Goal: Communication & Community: Answer question/provide support

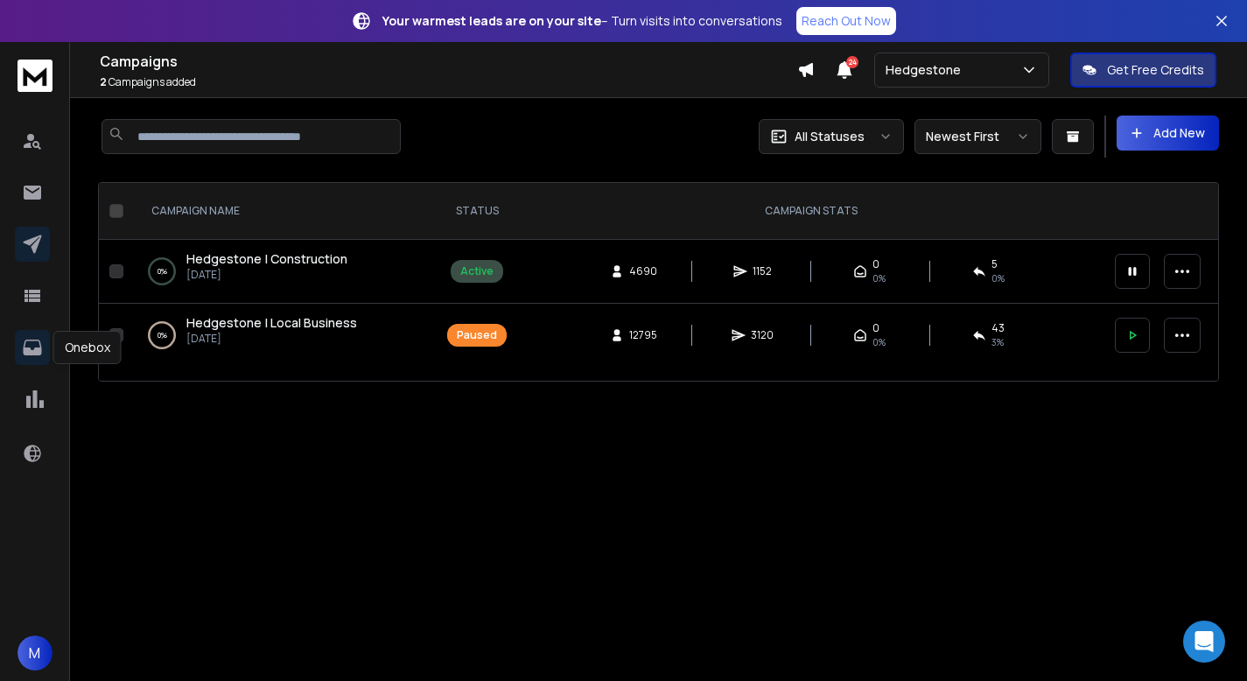
click at [39, 353] on icon at bounding box center [32, 348] width 18 height 16
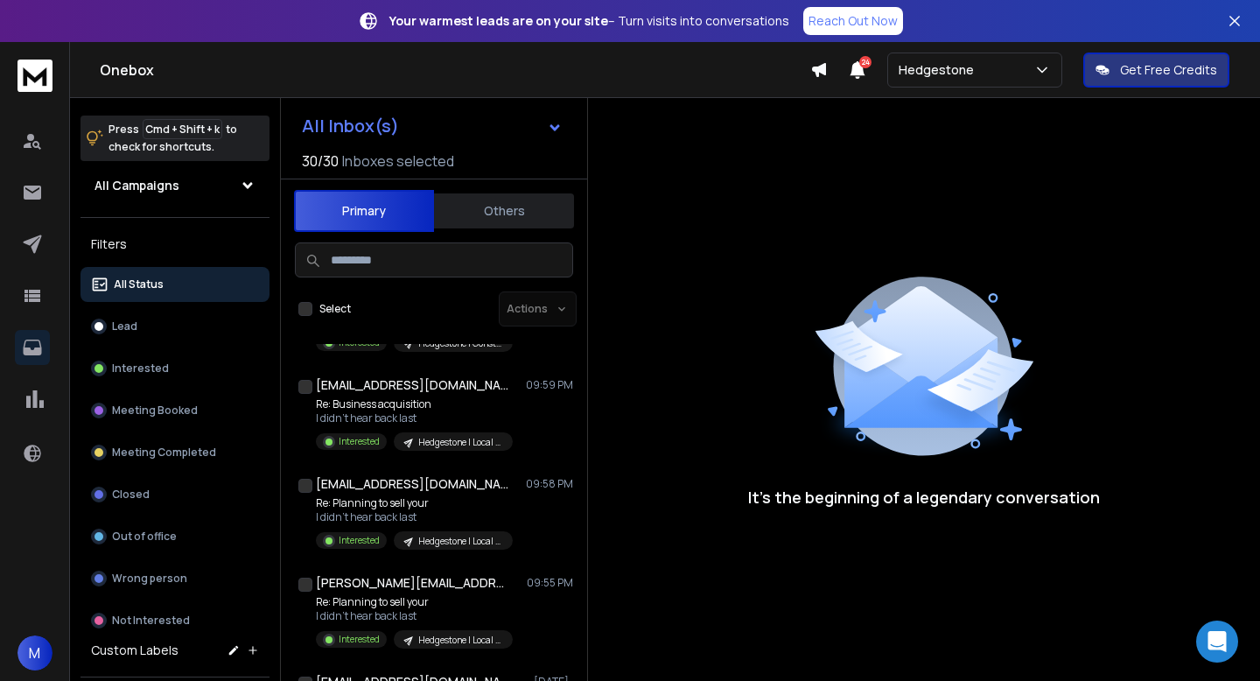
scroll to position [235, 0]
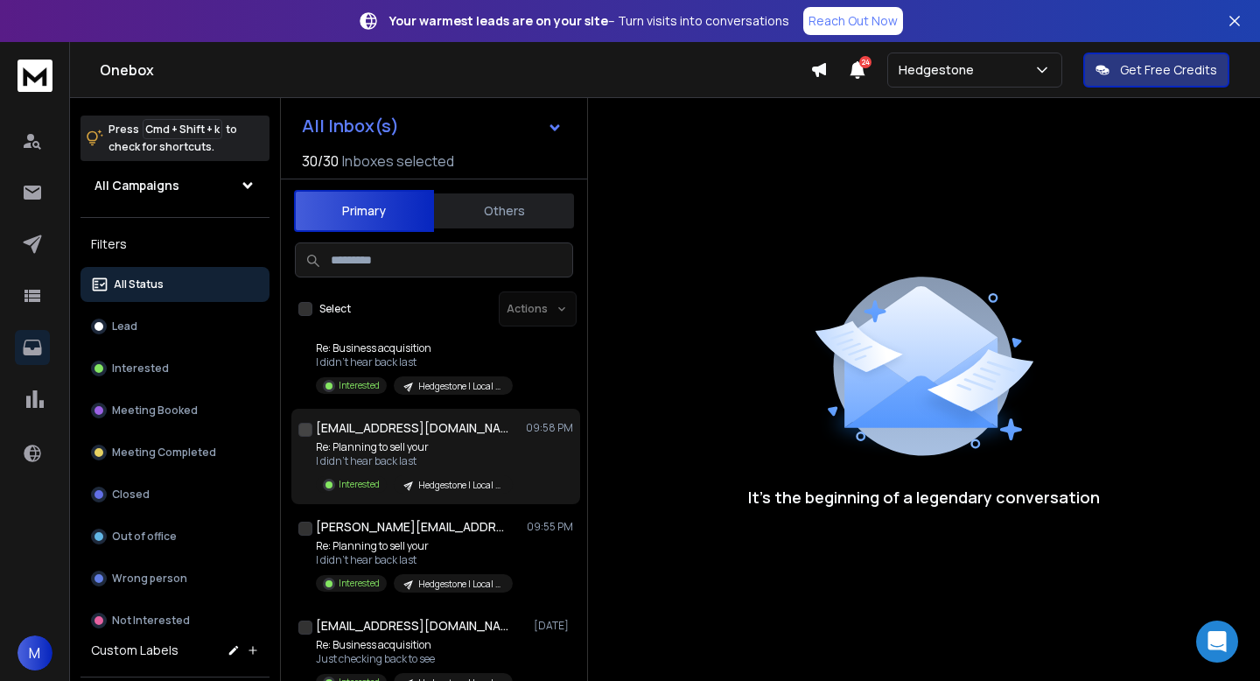
click at [407, 452] on p "Re: Planning to sell your" at bounding box center [414, 447] width 197 height 14
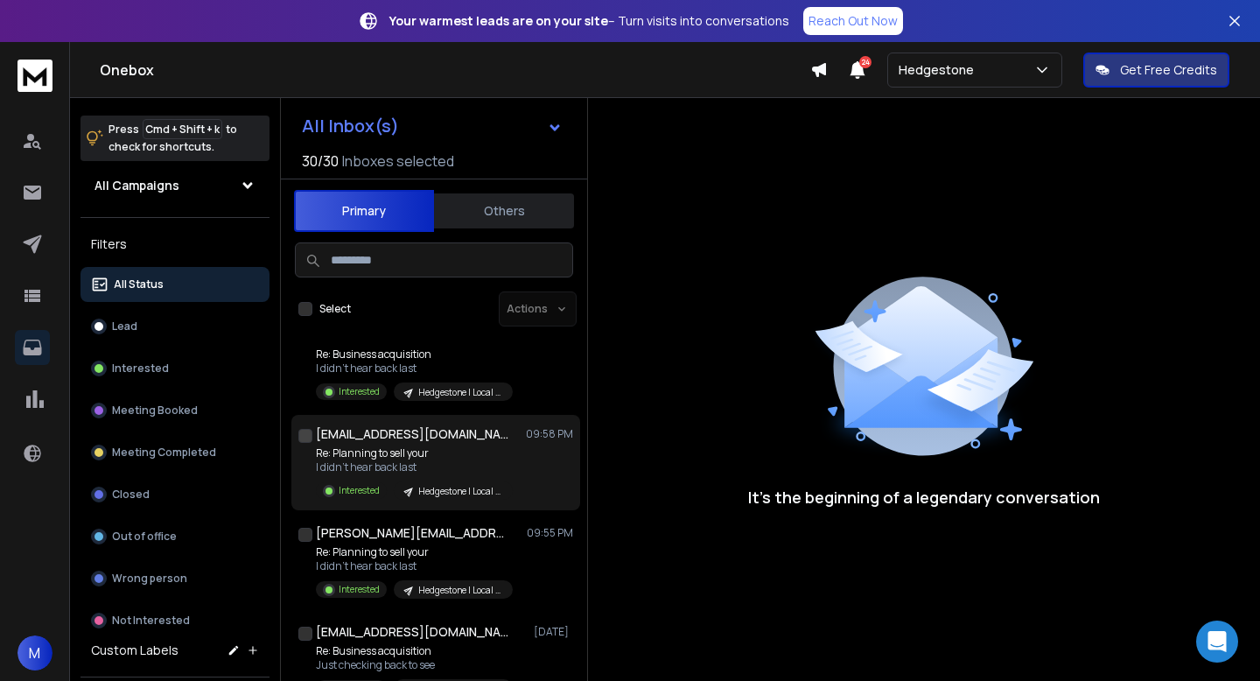
scroll to position [204, 0]
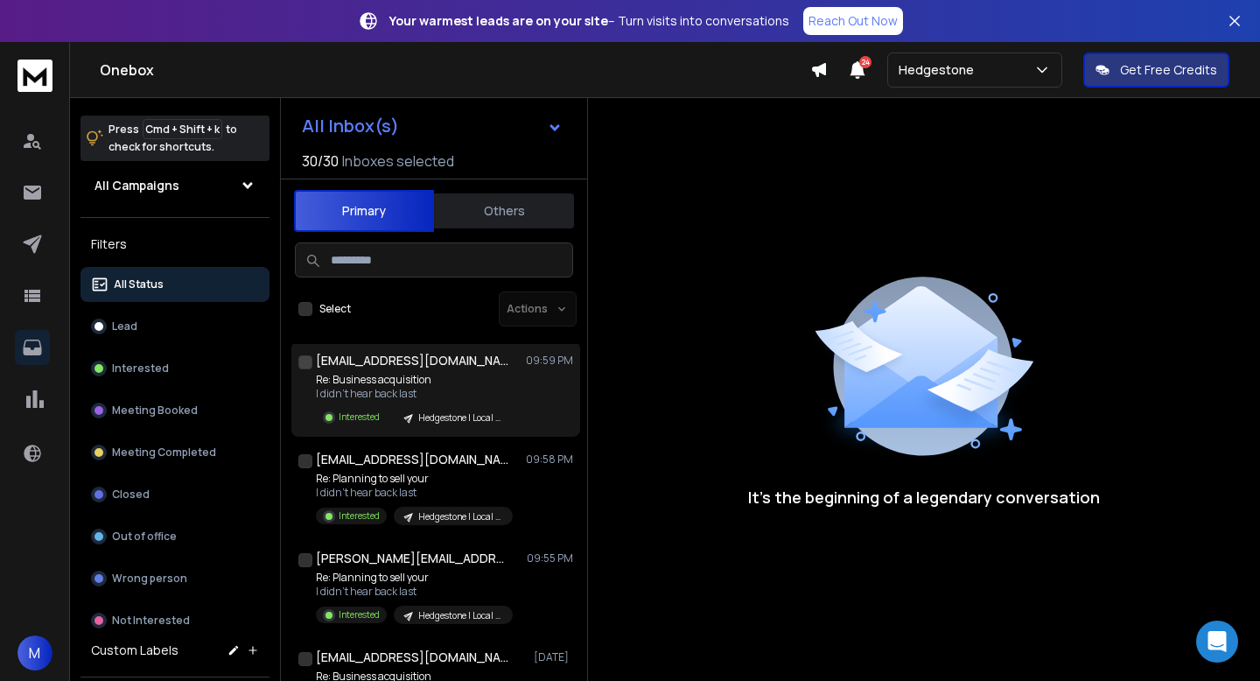
click at [417, 384] on p "Re: Business acquisition" at bounding box center [414, 380] width 197 height 14
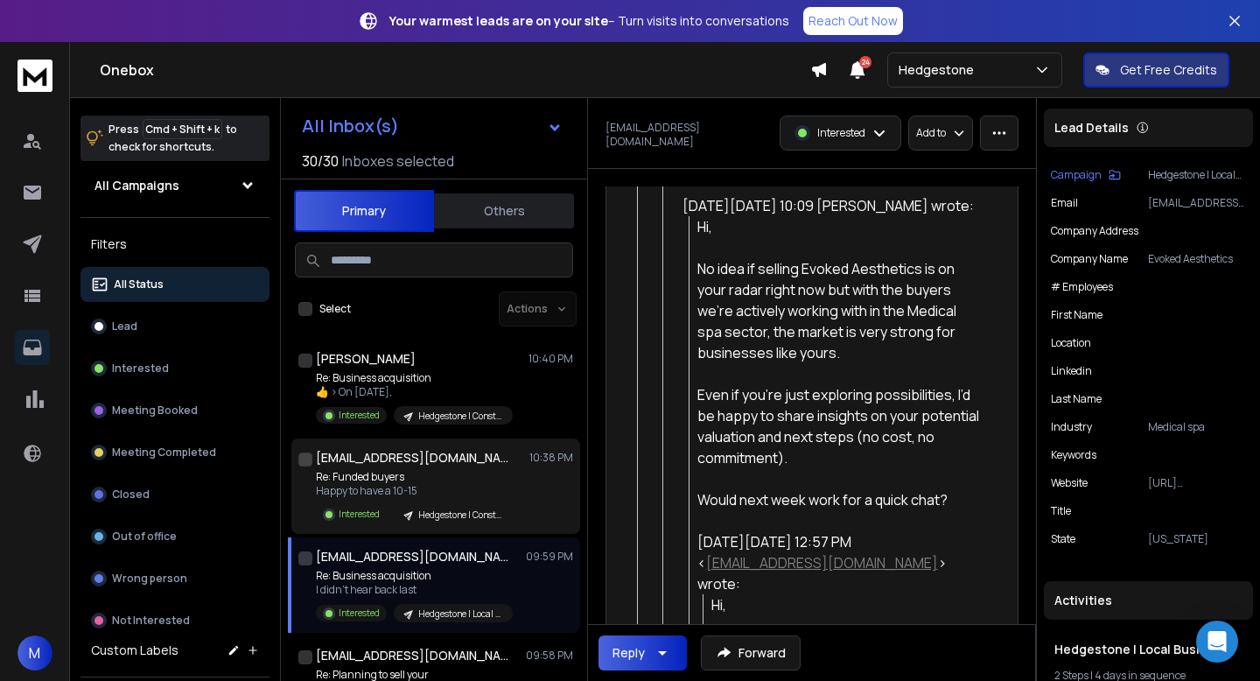
scroll to position [18, 0]
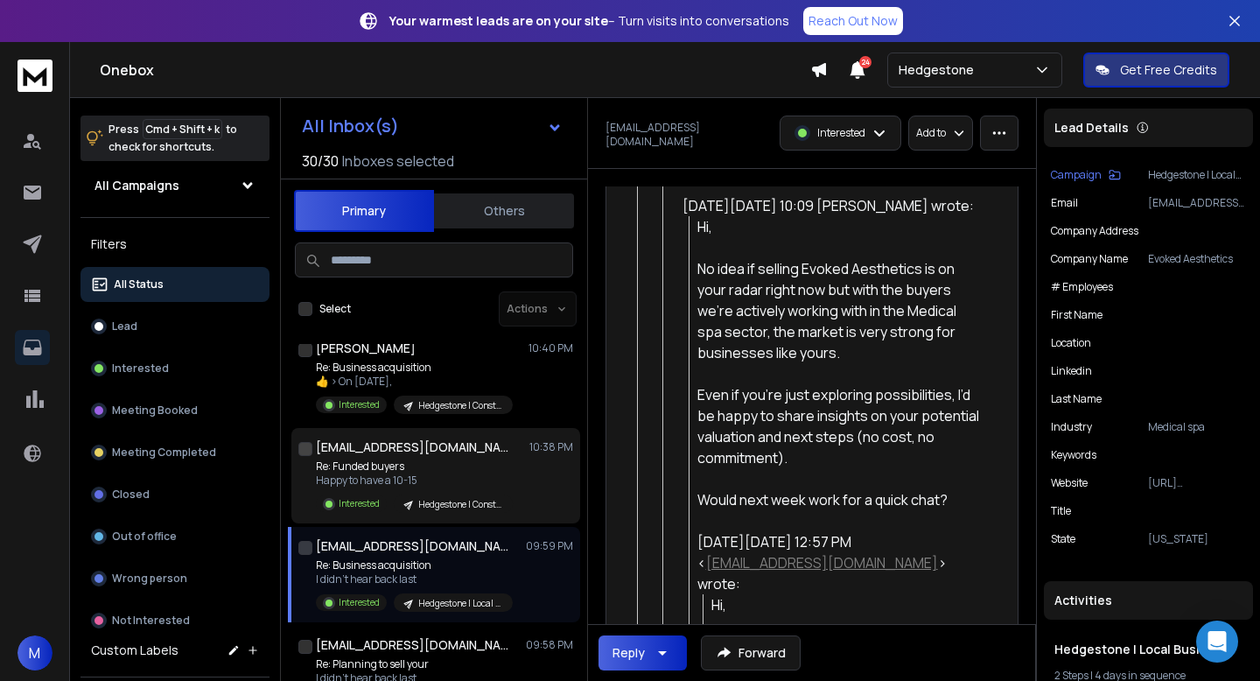
click at [431, 470] on p "Re: Funded buyers" at bounding box center [414, 466] width 197 height 14
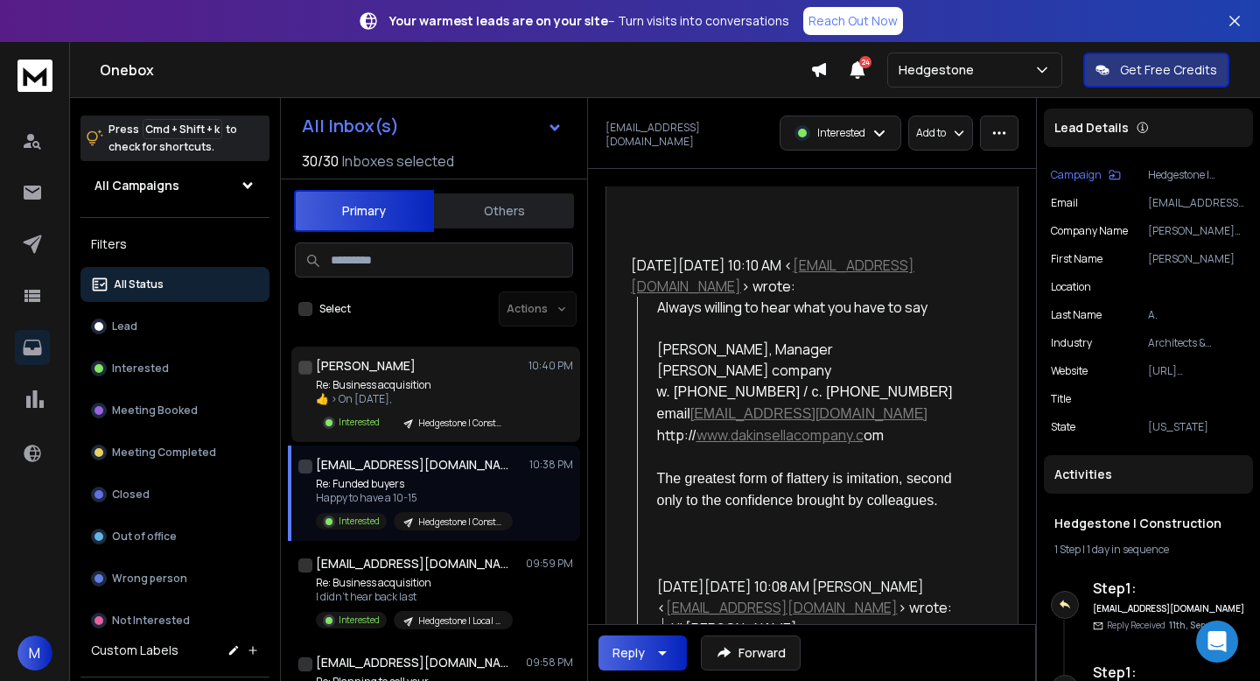
scroll to position [0, 0]
click at [418, 376] on div "[PERSON_NAME] 10:40 PM Re: Business acquisition 👍 > On [DATE], Interested Hedge…" at bounding box center [444, 395] width 257 height 74
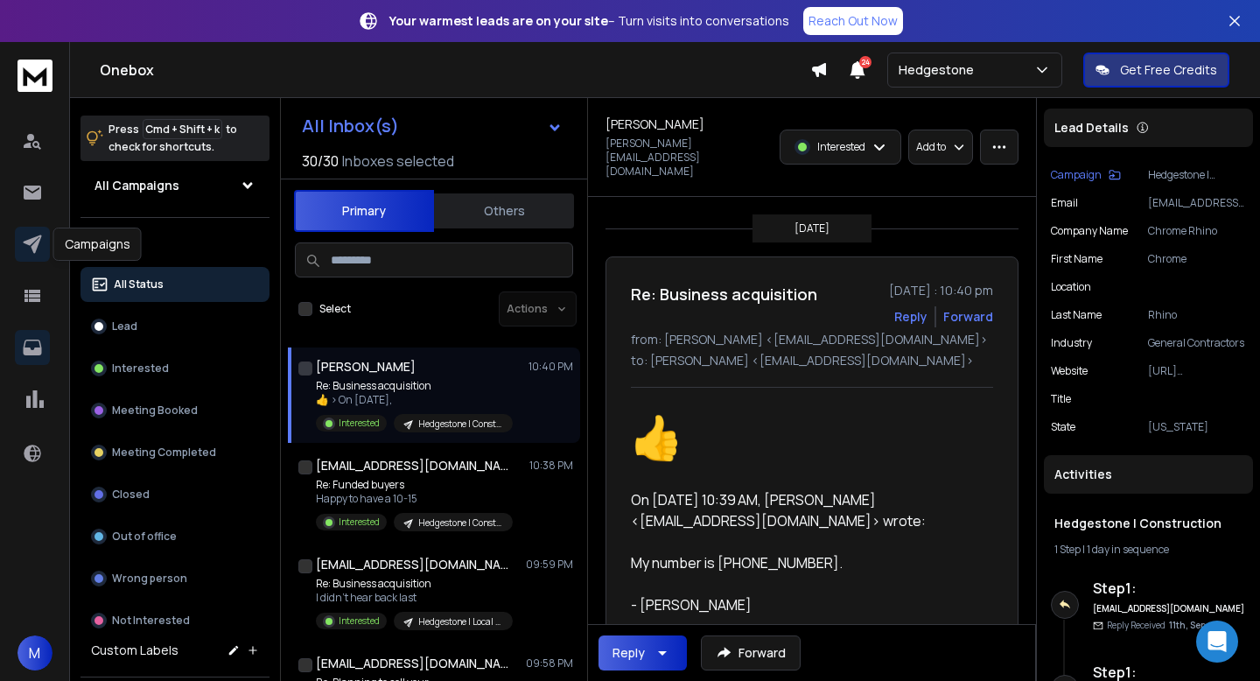
click at [32, 243] on icon at bounding box center [32, 244] width 18 height 18
